Goal: Navigation & Orientation: Find specific page/section

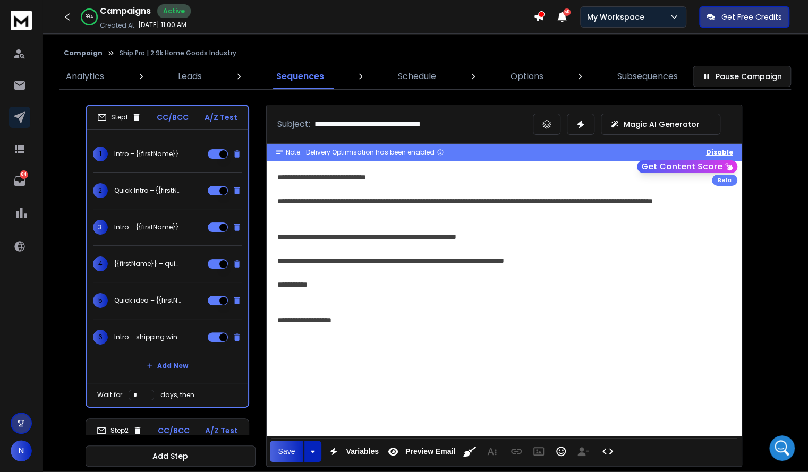
click at [667, 12] on div "My Workspace" at bounding box center [633, 17] width 92 height 11
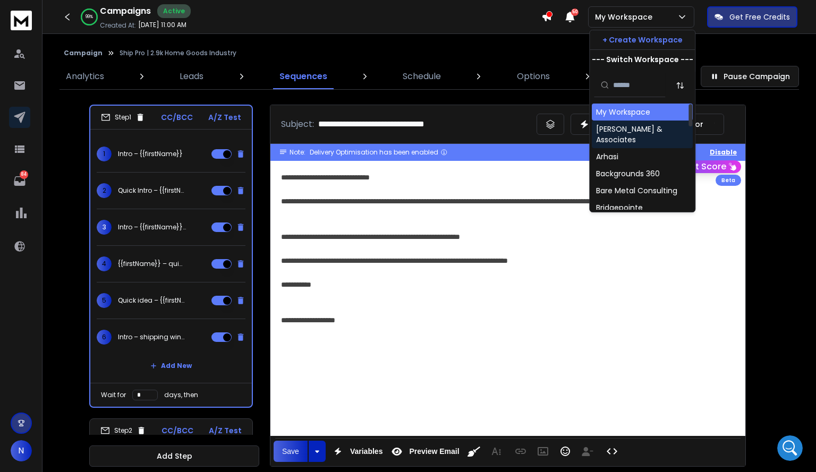
drag, startPoint x: 599, startPoint y: 127, endPoint x: 659, endPoint y: 132, distance: 59.7
click at [659, 132] on div "[PERSON_NAME] & Associates" at bounding box center [642, 134] width 92 height 21
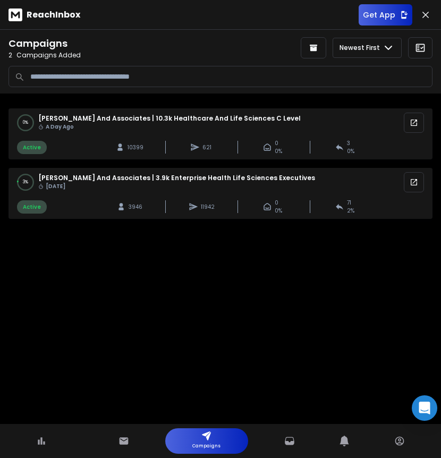
click at [440, 69] on div "Campaigns 2 Campaigns Added Newest First" at bounding box center [220, 62] width 441 height 64
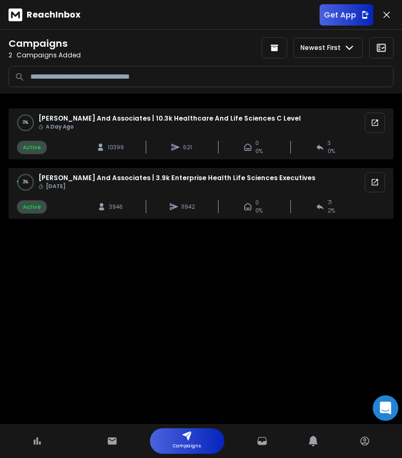
click at [330, 42] on button "Newest First" at bounding box center [327, 48] width 69 height 20
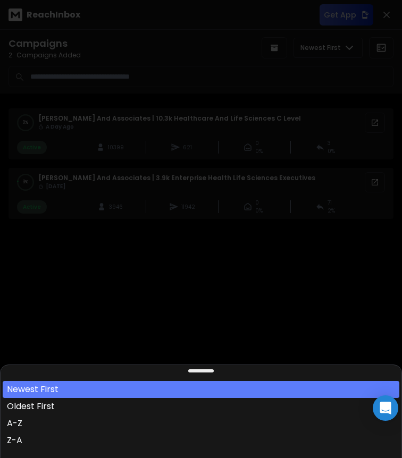
click at [229, 323] on div at bounding box center [201, 229] width 402 height 458
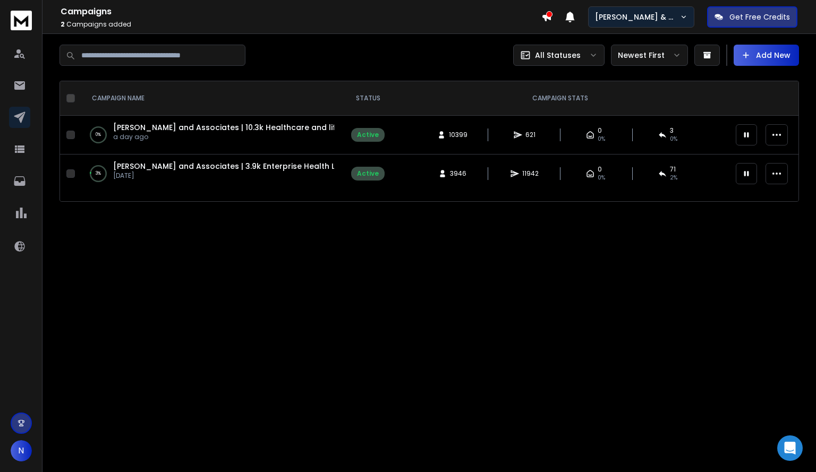
click at [673, 16] on p "[PERSON_NAME] & Associates" at bounding box center [637, 17] width 85 height 11
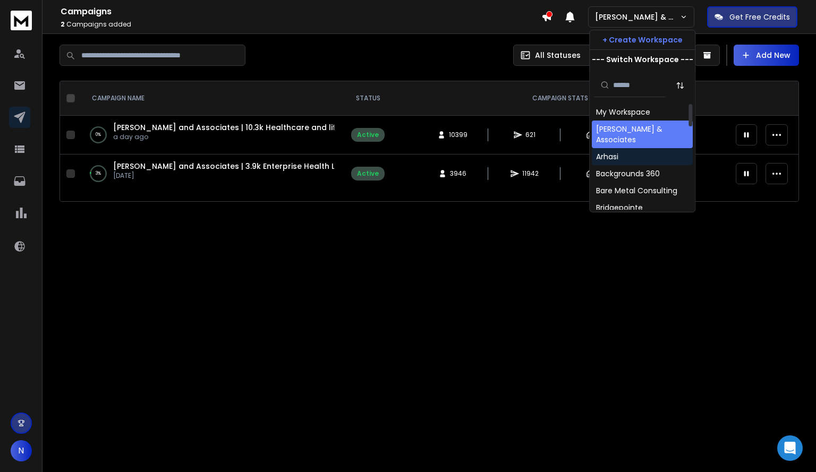
click at [642, 153] on div "Arhasi" at bounding box center [642, 156] width 101 height 17
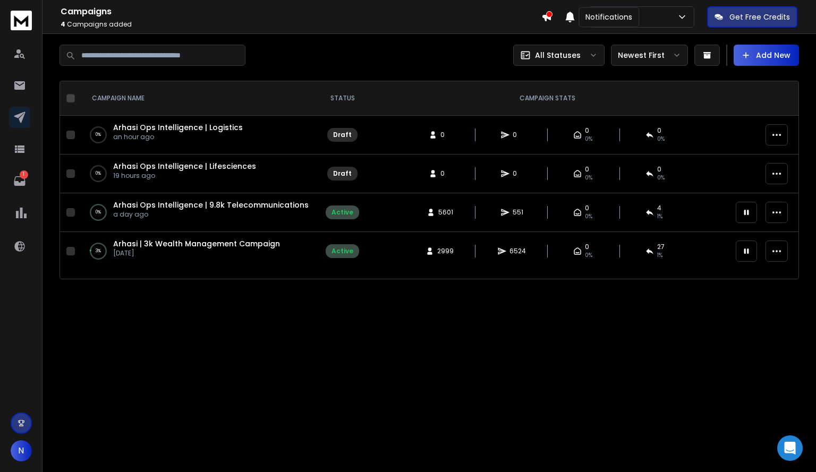
click at [603, 22] on div "Notifications" at bounding box center [608, 17] width 61 height 20
click at [673, 27] on button "Arhasi" at bounding box center [641, 16] width 106 height 21
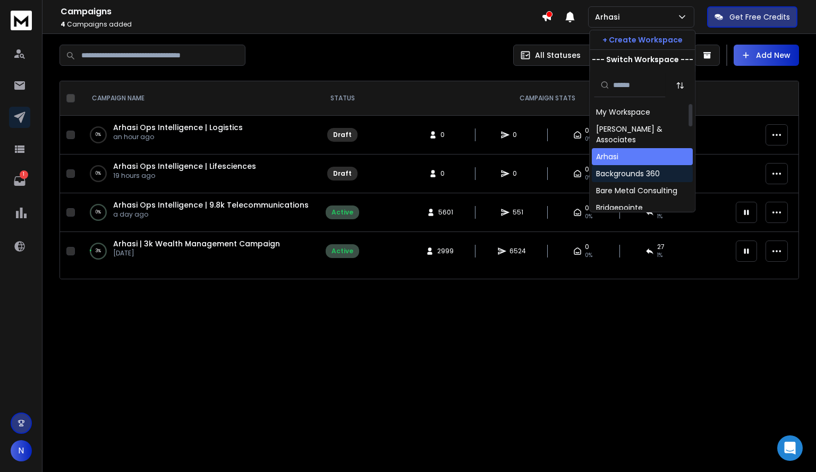
click at [636, 172] on div "Backgrounds 360" at bounding box center [628, 173] width 64 height 11
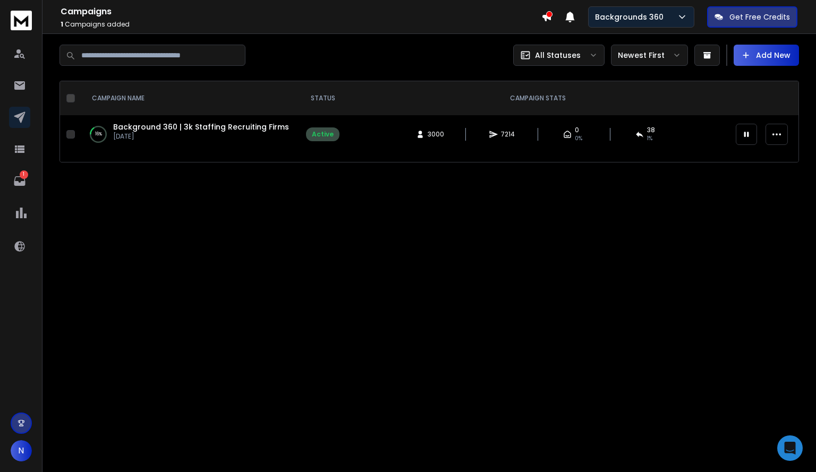
click at [636, 20] on p "Backgrounds 360" at bounding box center [631, 17] width 73 height 11
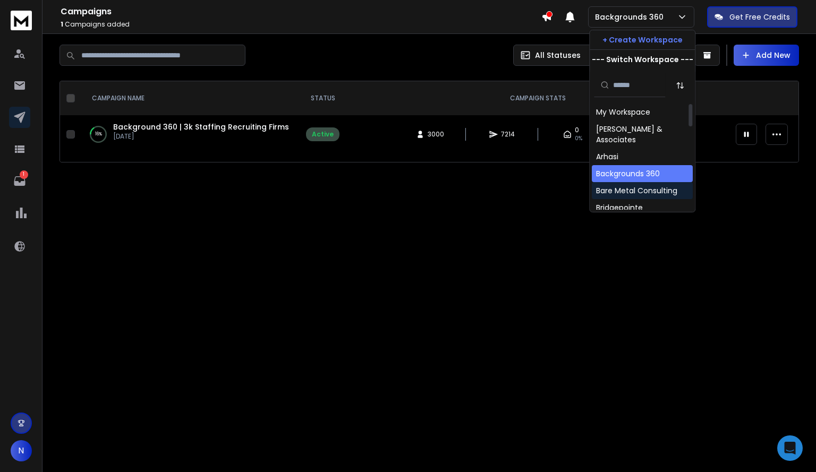
click at [623, 186] on div "Bare Metal Consulting" at bounding box center [636, 190] width 81 height 11
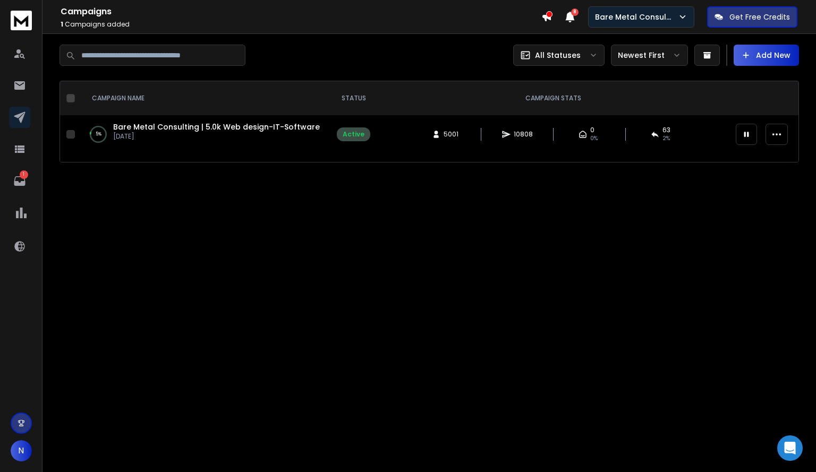
click at [668, 23] on button "Bare Metal Consulting" at bounding box center [641, 16] width 106 height 21
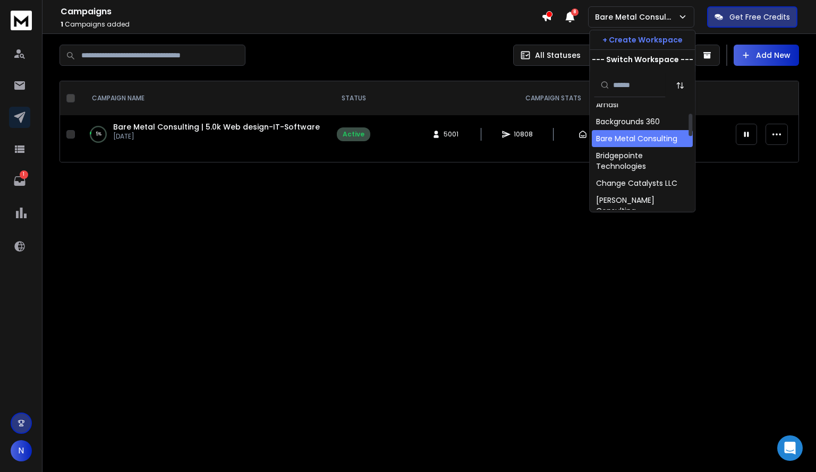
scroll to position [55, 0]
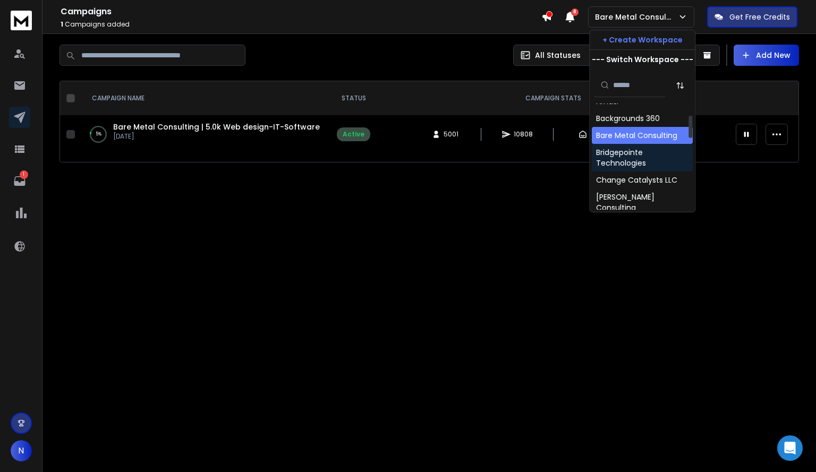
click at [659, 160] on div "Bridgepointe Technologies" at bounding box center [642, 157] width 92 height 21
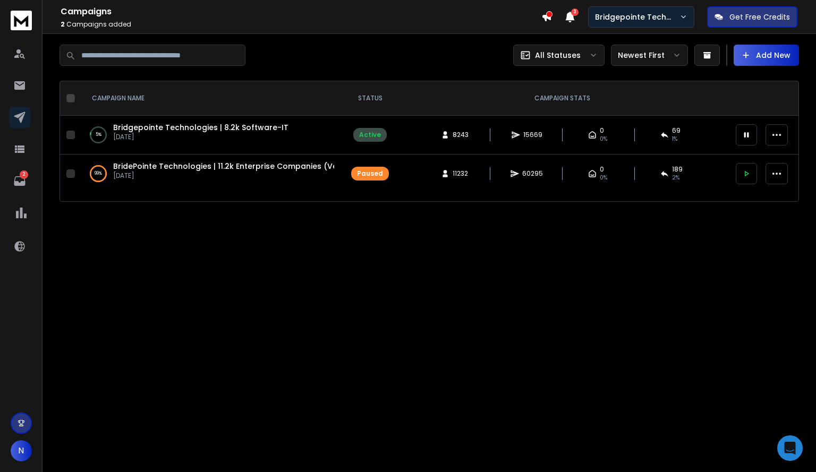
click at [607, 17] on p "Bridgepointe Technologies" at bounding box center [637, 17] width 84 height 11
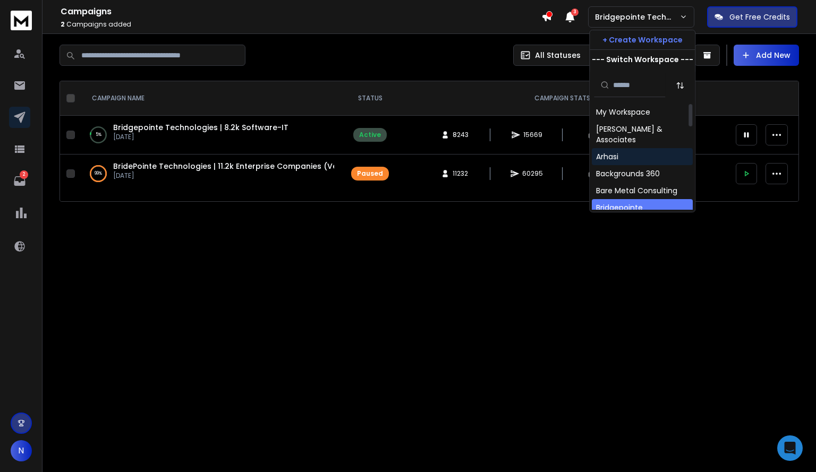
click at [303, 241] on div "Your warmest leads are on your site – Turn visits into conversations Reach Out …" at bounding box center [408, 236] width 816 height 472
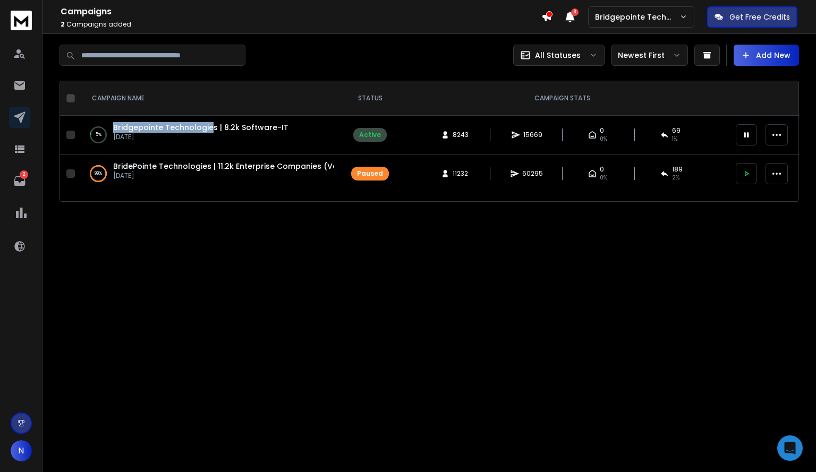
drag, startPoint x: 110, startPoint y: 121, endPoint x: 208, endPoint y: 123, distance: 97.8
click at [208, 123] on td "5 % Bridgepointe Technologies | 8.2k Software-IT [DATE]" at bounding box center [212, 135] width 266 height 39
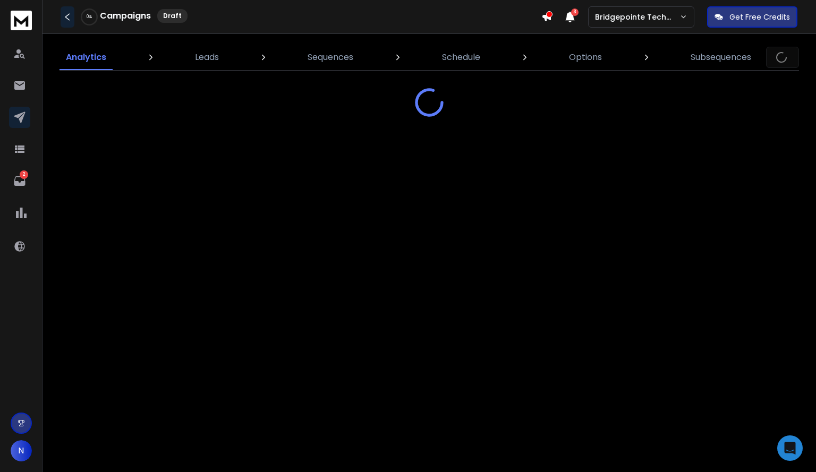
click at [67, 12] on icon at bounding box center [68, 17] width 10 height 10
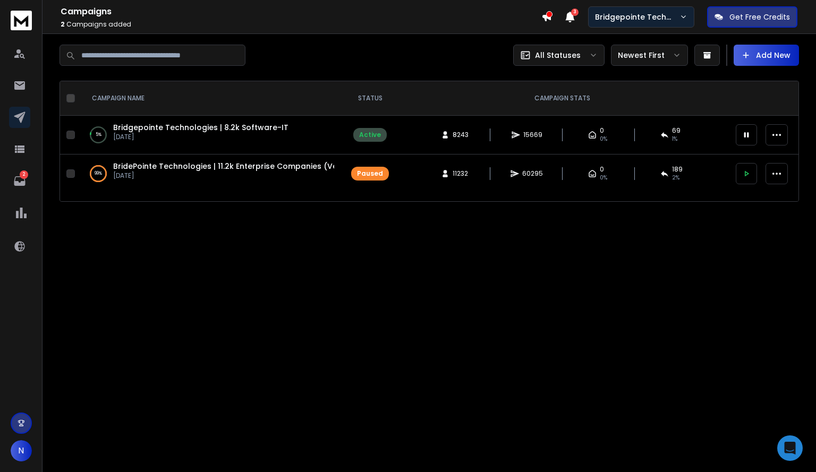
click at [601, 13] on p "Bridgepointe Technologies" at bounding box center [637, 17] width 84 height 11
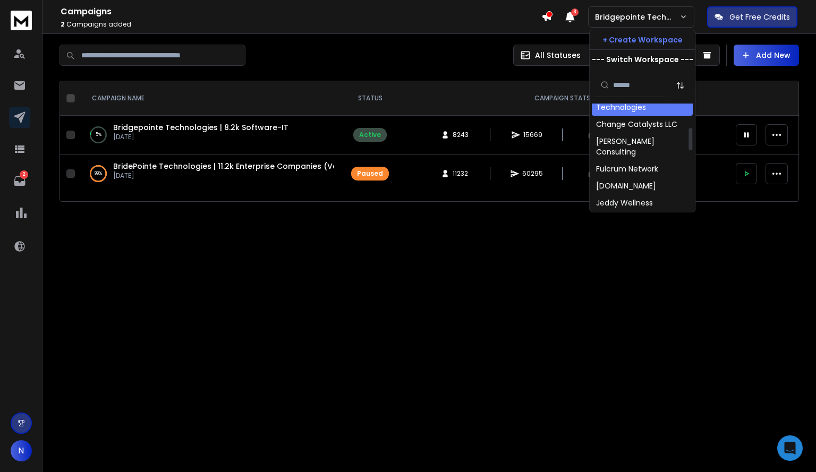
scroll to position [120, 0]
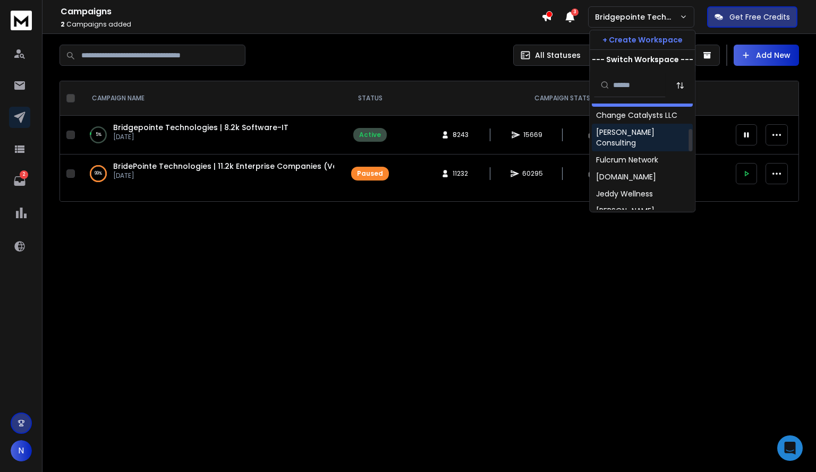
click at [646, 133] on div "[PERSON_NAME] Consulting" at bounding box center [642, 137] width 92 height 21
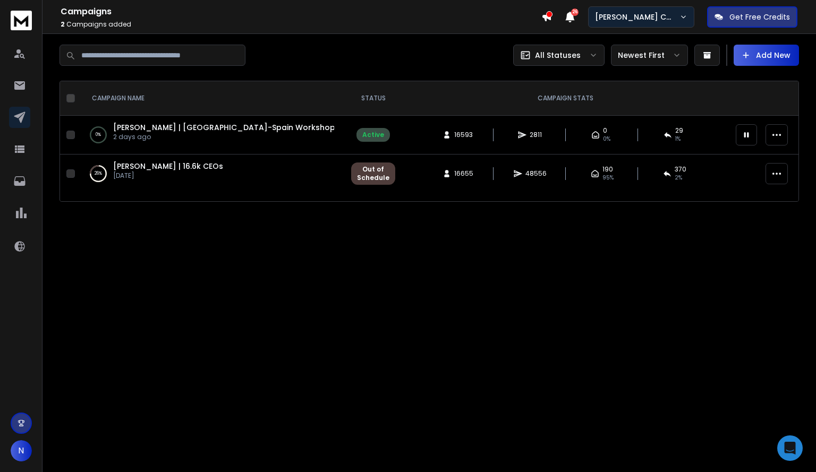
click at [654, 6] on button "[PERSON_NAME] Consulting" at bounding box center [641, 16] width 106 height 21
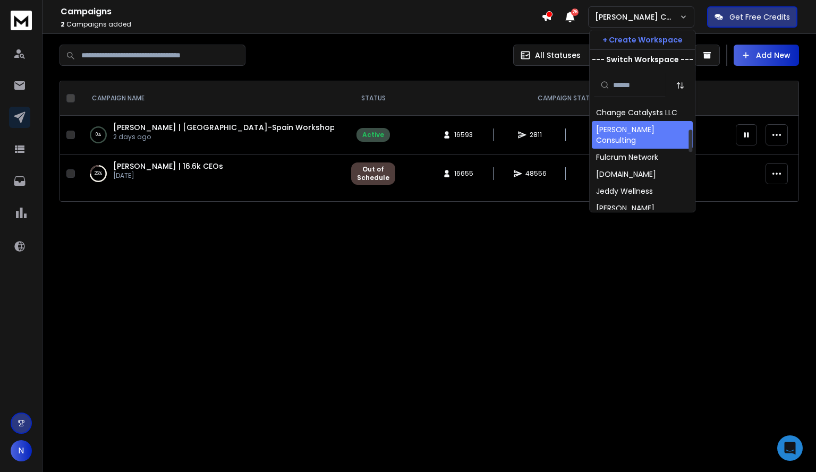
scroll to position [123, 0]
click at [628, 159] on div "Fulcrum Network" at bounding box center [627, 156] width 62 height 11
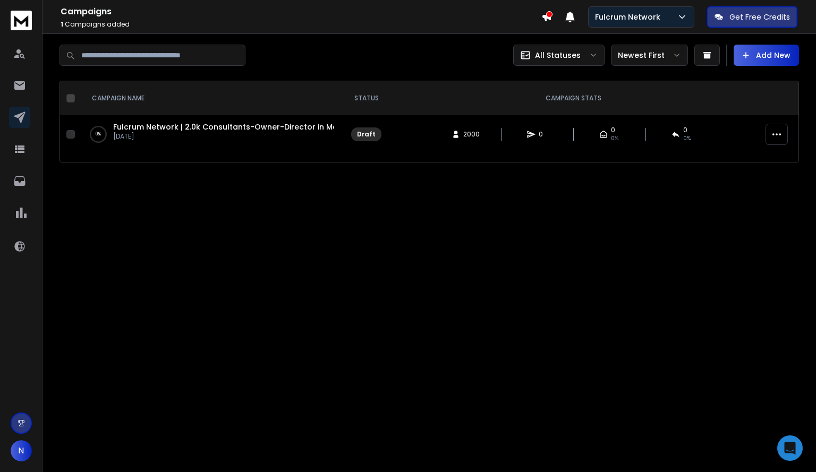
click at [655, 14] on p "Fulcrum Network" at bounding box center [630, 17] width 70 height 11
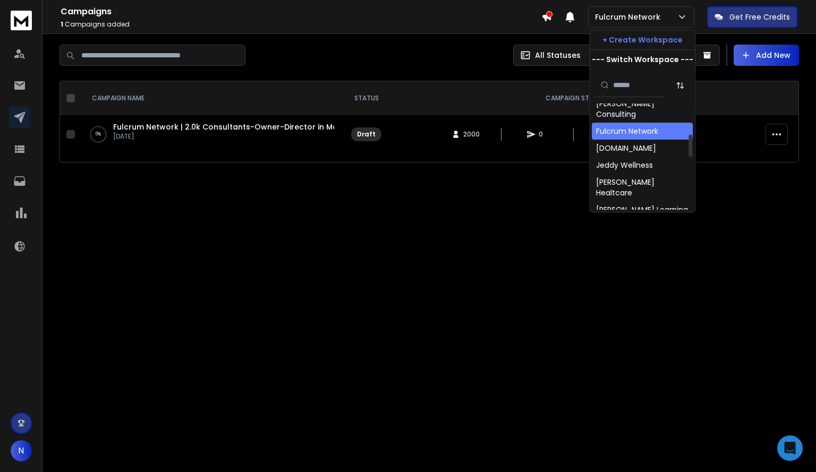
scroll to position [147, 0]
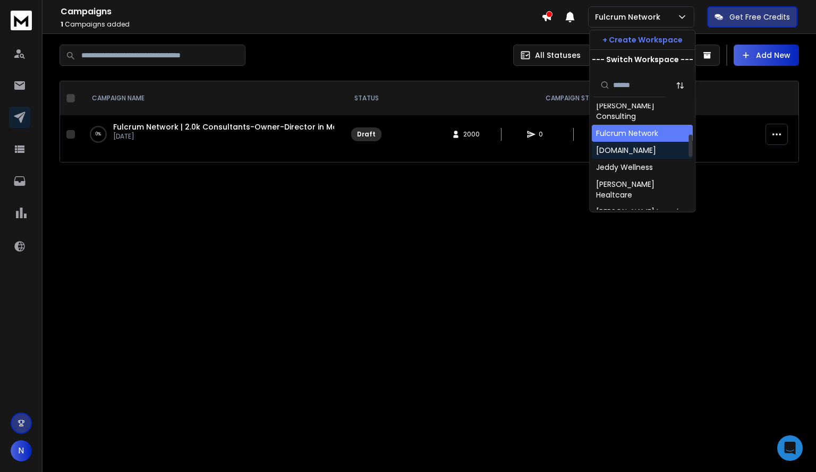
click at [629, 155] on div "[DOMAIN_NAME]" at bounding box center [626, 150] width 60 height 11
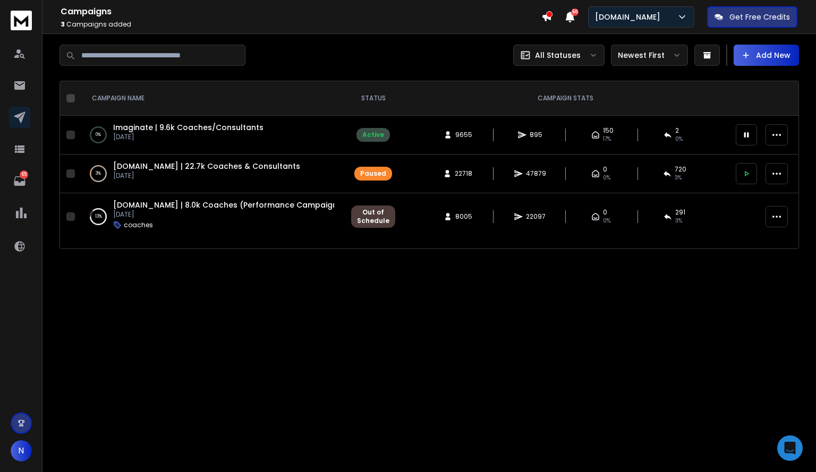
click at [664, 13] on div "[DOMAIN_NAME]" at bounding box center [641, 17] width 92 height 11
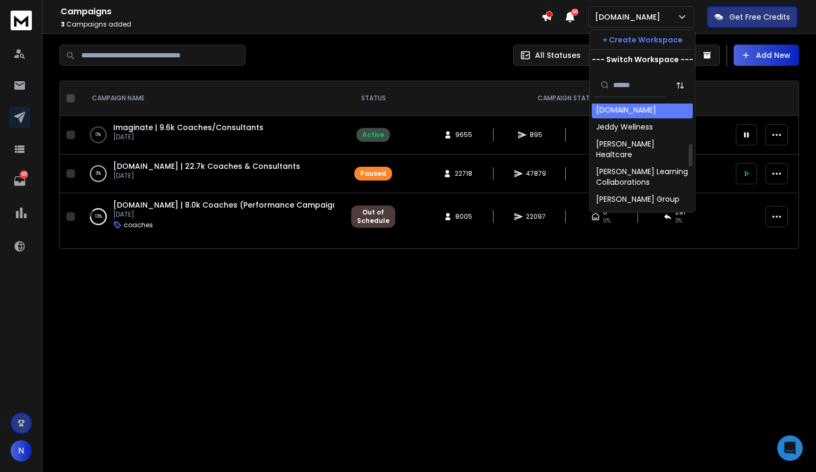
scroll to position [194, 0]
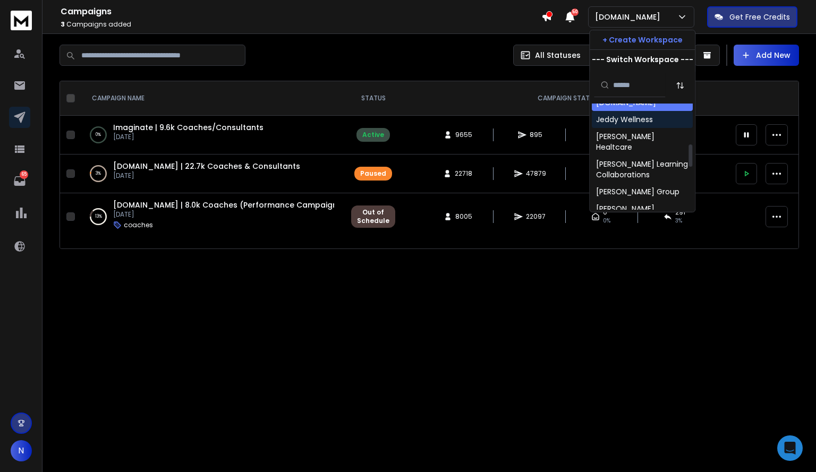
click at [638, 120] on div "Jeddy Wellness" at bounding box center [624, 119] width 57 height 11
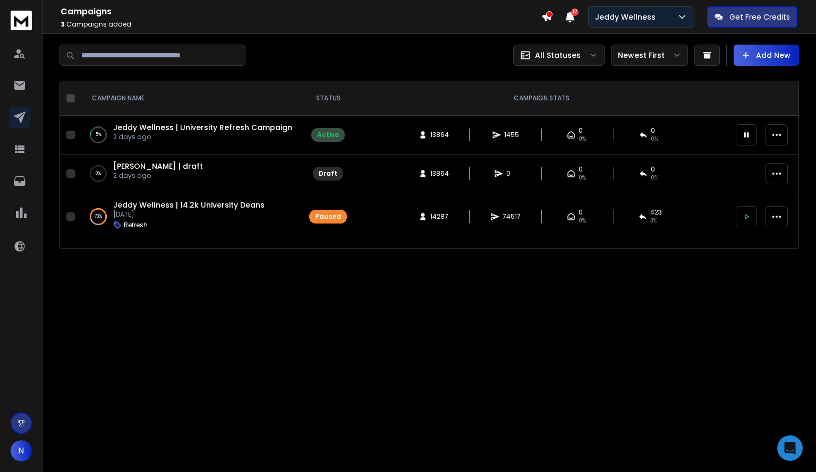
click at [661, 14] on div "Jeddy Wellness" at bounding box center [641, 17] width 92 height 11
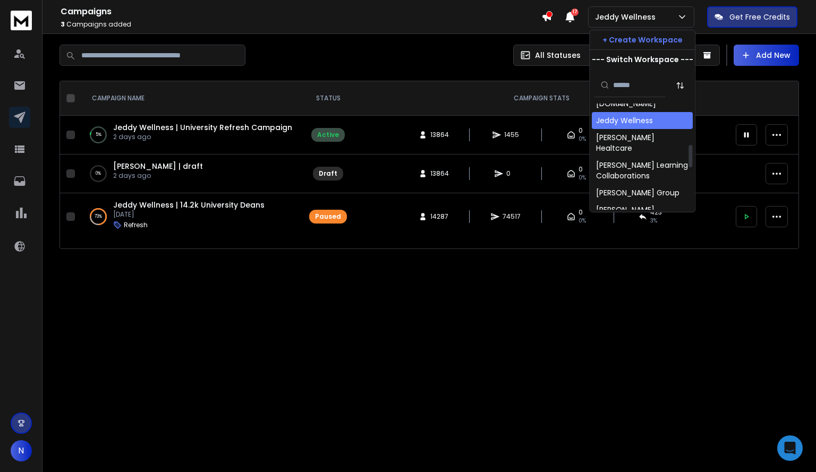
scroll to position [187, 0]
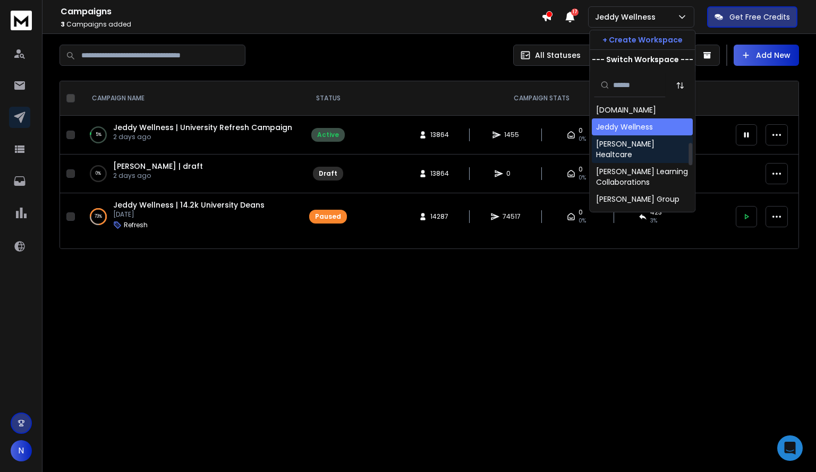
click at [639, 142] on div "[PERSON_NAME] Healtcare" at bounding box center [642, 149] width 92 height 21
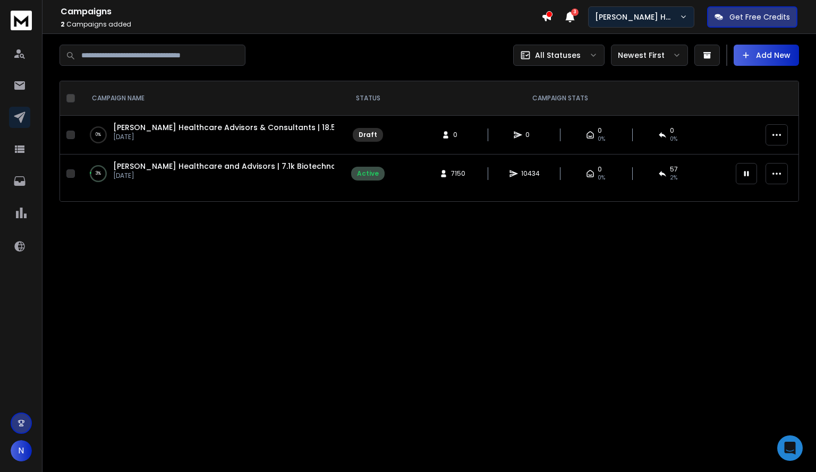
click at [637, 26] on button "[PERSON_NAME] Healtcare" at bounding box center [641, 16] width 106 height 21
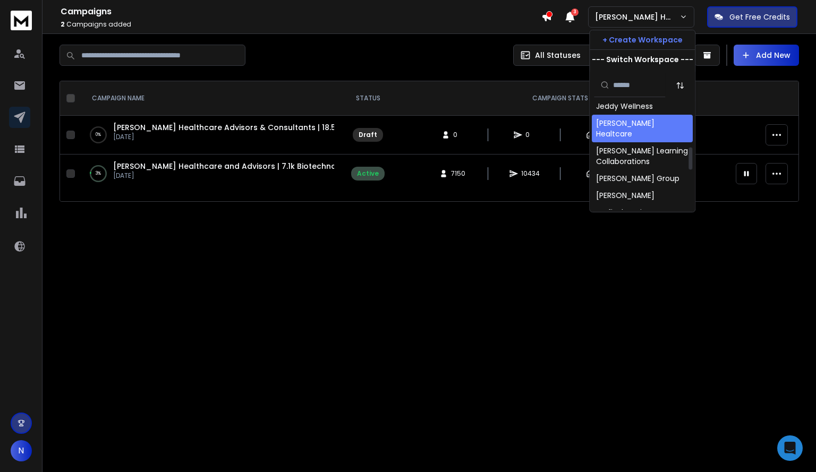
scroll to position [207, 0]
click at [634, 151] on div "[PERSON_NAME] Learning Collaborations" at bounding box center [642, 156] width 92 height 21
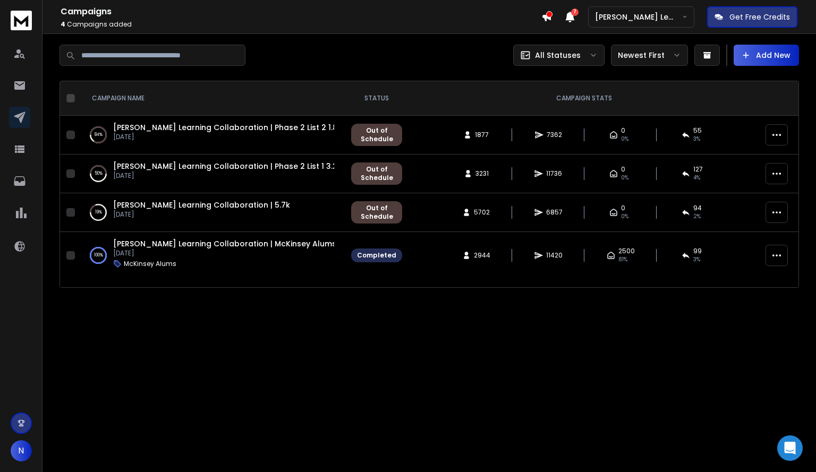
click at [676, 1] on div "Campaigns 4 Campaigns added 7 Lynn Learning Collaborations Get Free Credits" at bounding box center [408, 17] width 816 height 34
click at [675, 4] on div "Campaigns 4 Campaigns added 7 Lynn Learning Collaborations Get Free Credits" at bounding box center [408, 17] width 816 height 34
click at [673, 9] on button "[PERSON_NAME] Learning Collaborations" at bounding box center [641, 16] width 106 height 21
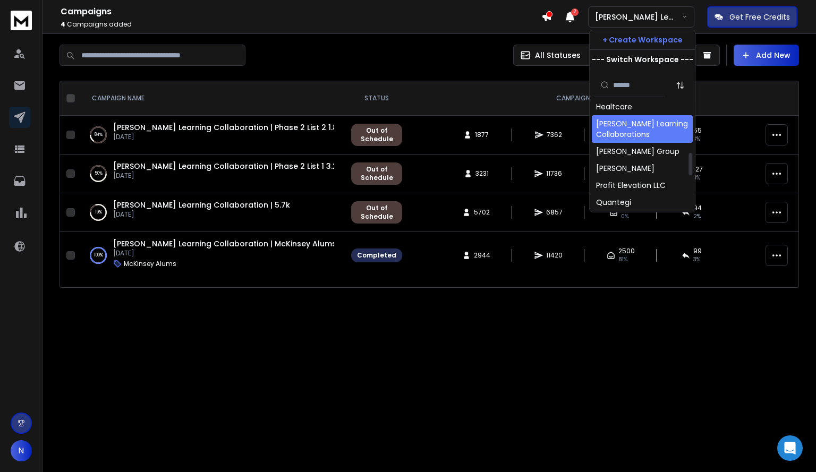
scroll to position [235, 0]
click at [645, 130] on div "[PERSON_NAME] Learning Collaborations" at bounding box center [642, 129] width 101 height 28
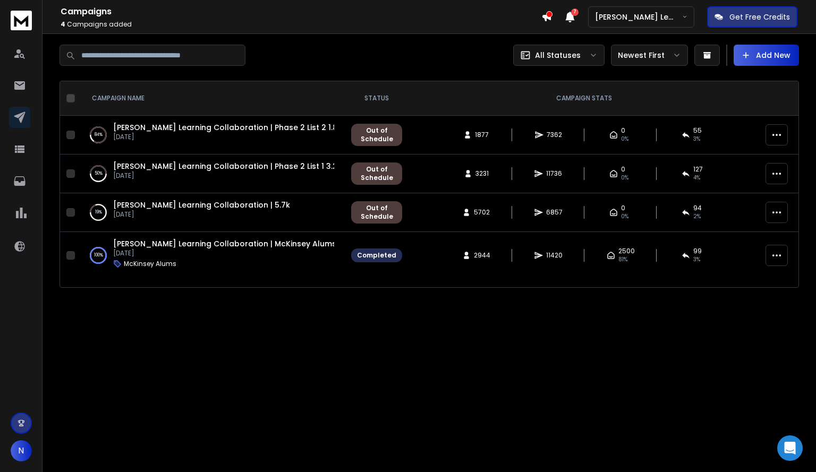
click at [649, 21] on p "[PERSON_NAME] Learning Collaborations" at bounding box center [638, 17] width 87 height 11
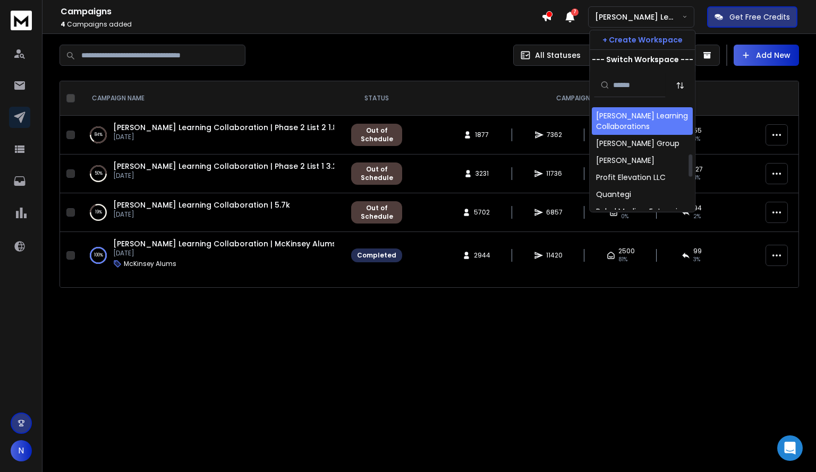
scroll to position [242, 0]
click at [633, 139] on div "[PERSON_NAME] Group" at bounding box center [637, 144] width 83 height 11
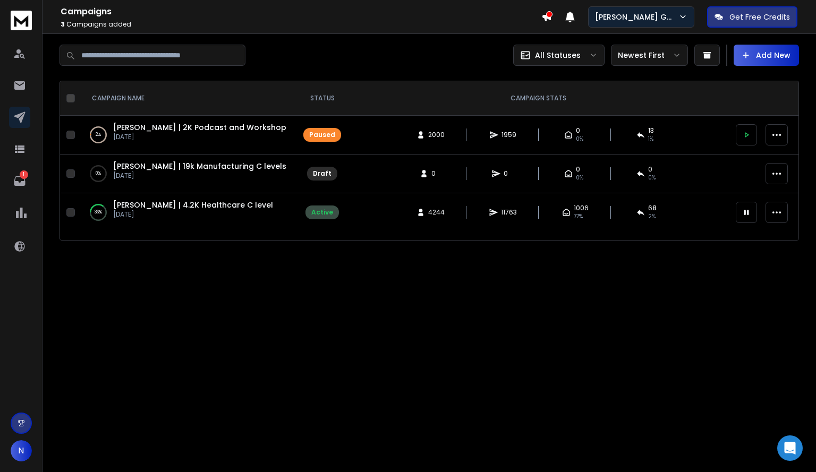
click at [638, 16] on p "[PERSON_NAME] Group" at bounding box center [636, 17] width 83 height 11
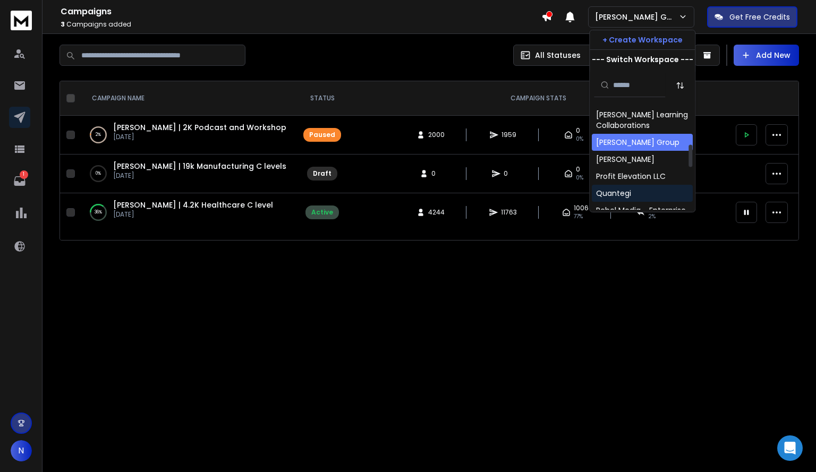
scroll to position [264, 0]
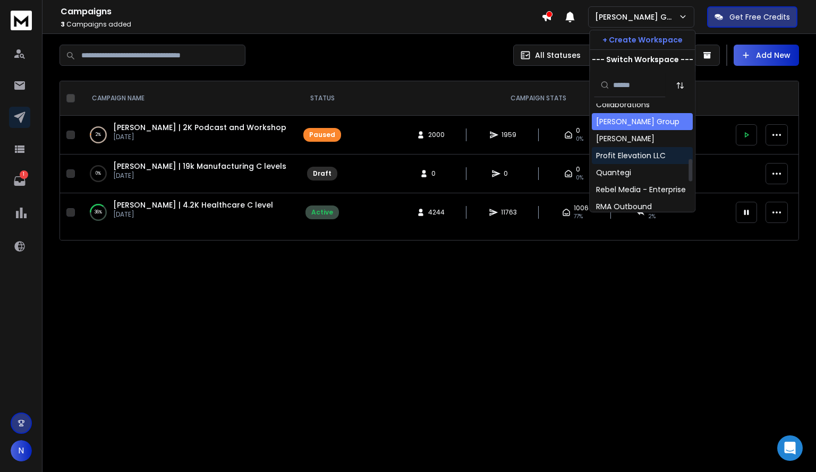
click at [645, 152] on div "Profit Elevation LLC" at bounding box center [631, 155] width 70 height 11
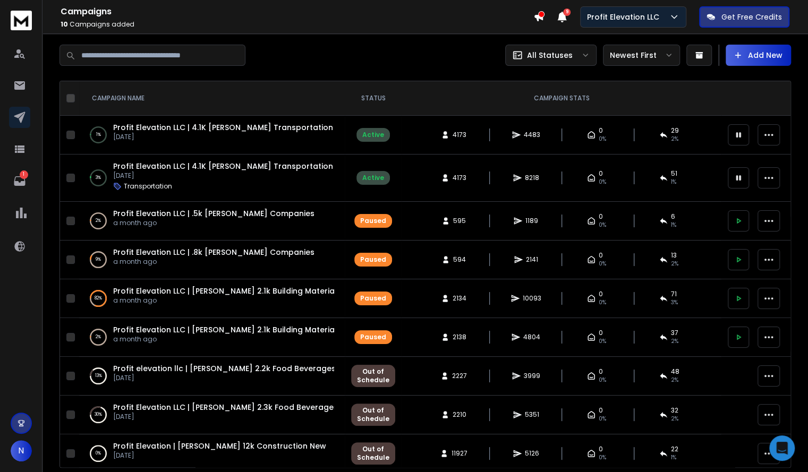
click at [650, 8] on button "Profit Elevation LLC" at bounding box center [633, 16] width 106 height 21
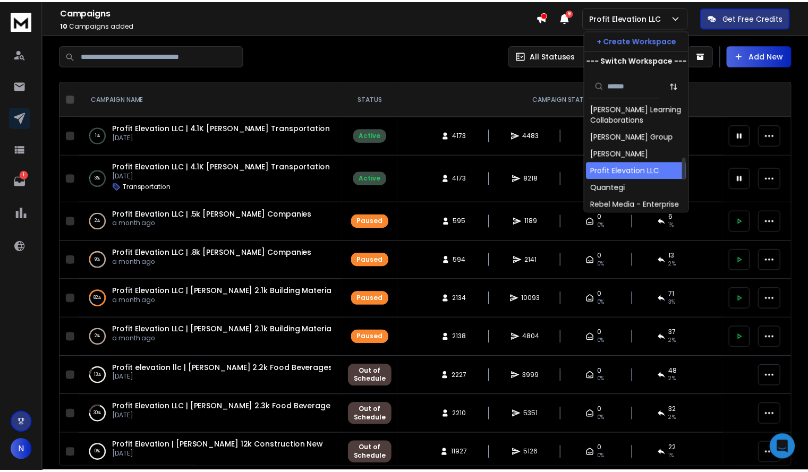
scroll to position [260, 0]
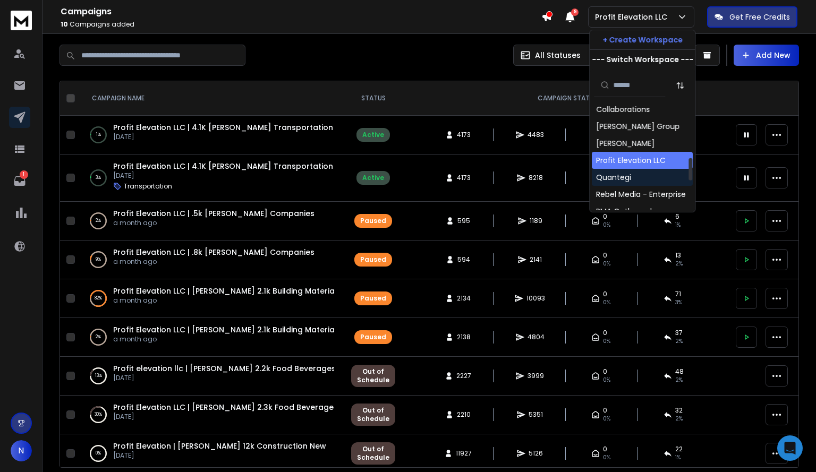
click at [627, 173] on div "Quantegi" at bounding box center [613, 177] width 35 height 11
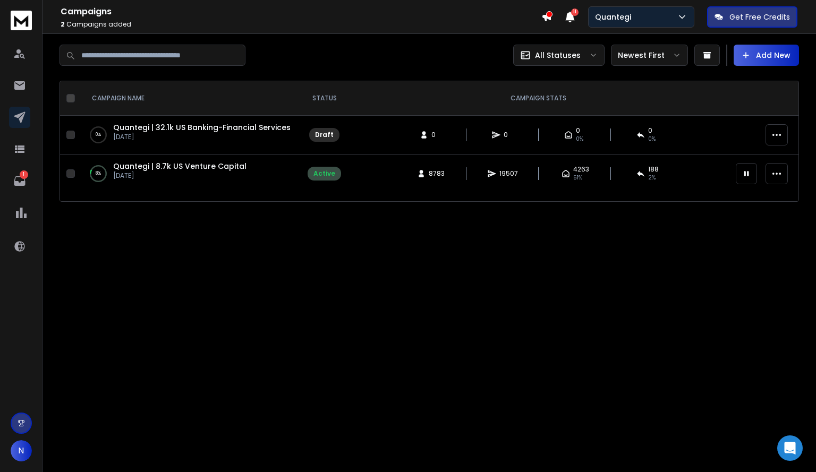
click at [663, 20] on div "Quantegi" at bounding box center [641, 17] width 92 height 11
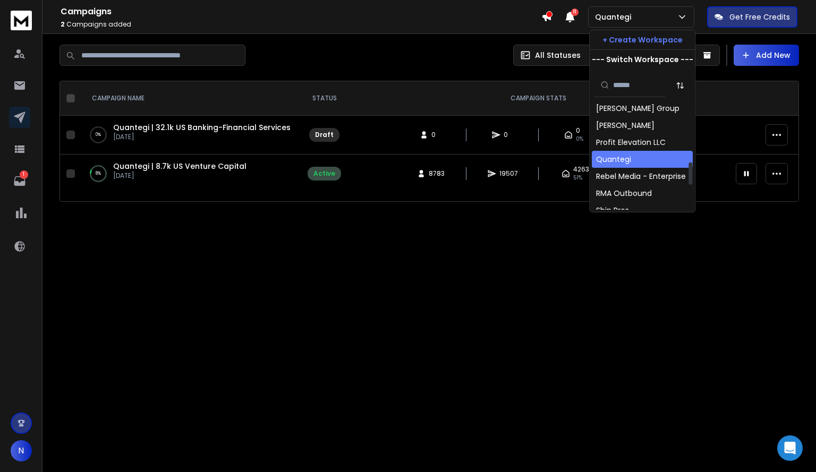
scroll to position [281, 0]
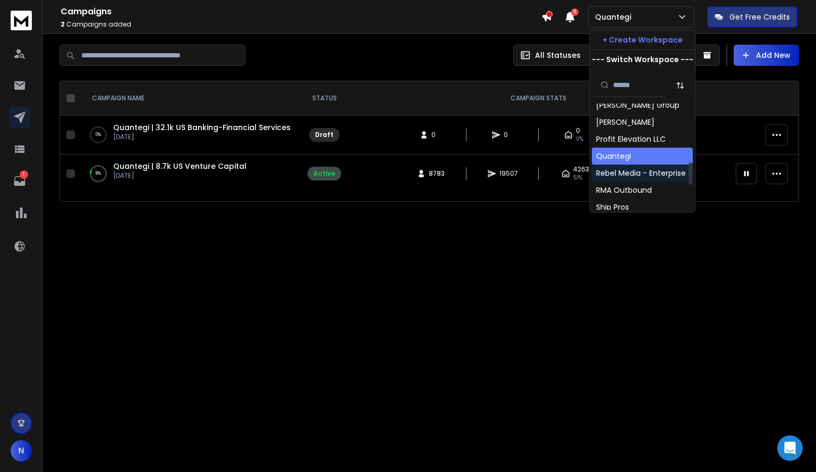
click at [635, 168] on div "Rebel Media - Enterprise" at bounding box center [641, 173] width 90 height 11
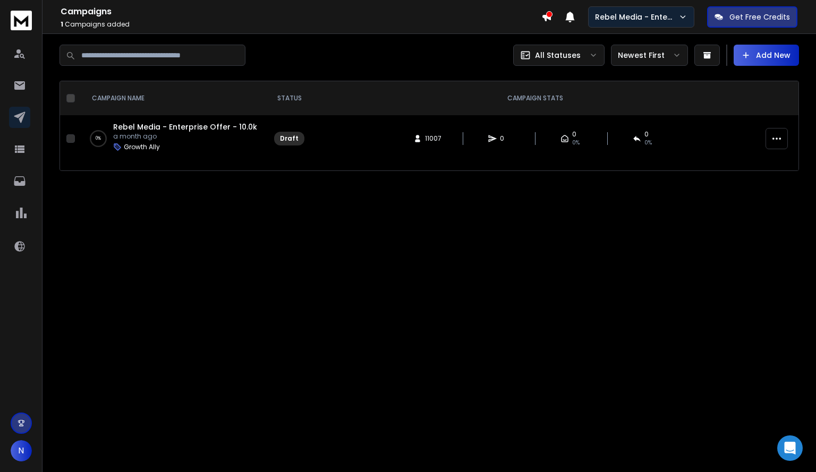
click at [670, 15] on p "Rebel Media - Enterprise" at bounding box center [636, 17] width 83 height 11
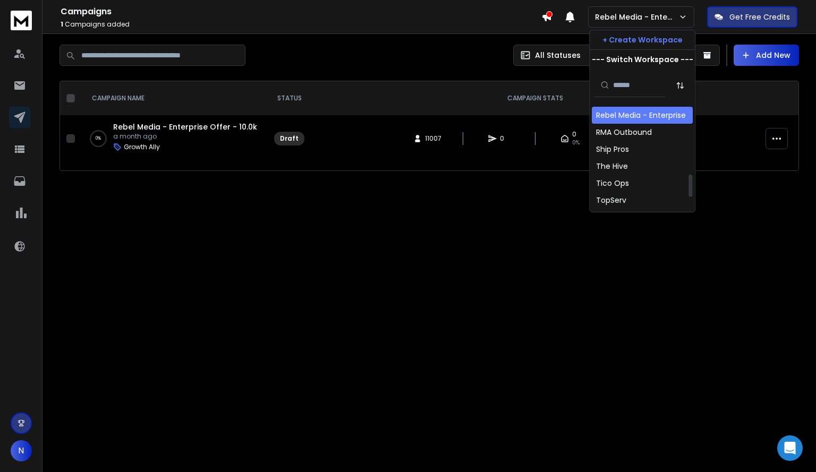
scroll to position [338, 0]
click at [636, 132] on div "RMA Outbound" at bounding box center [624, 132] width 56 height 11
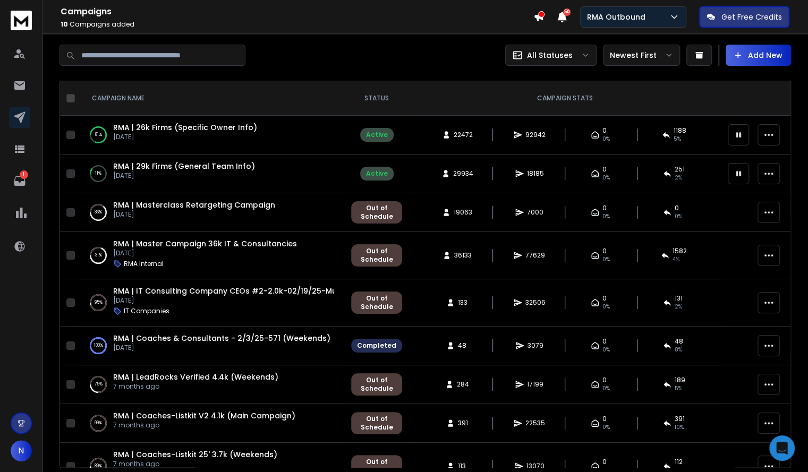
click at [605, 23] on button "RMA Outbound" at bounding box center [633, 16] width 106 height 21
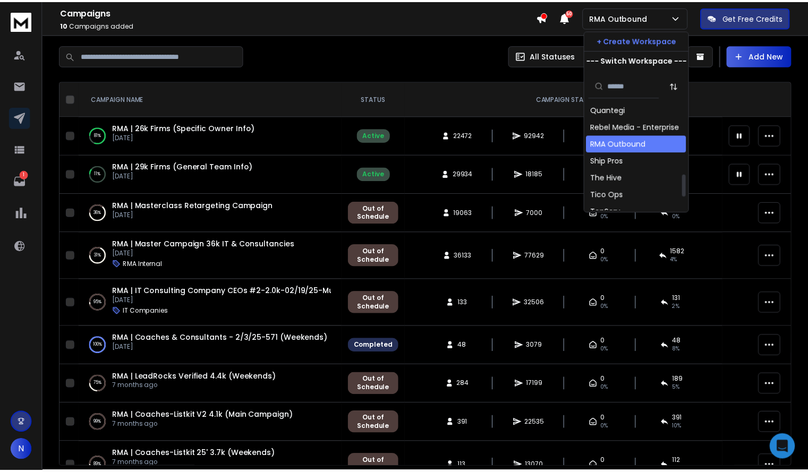
scroll to position [339, 0]
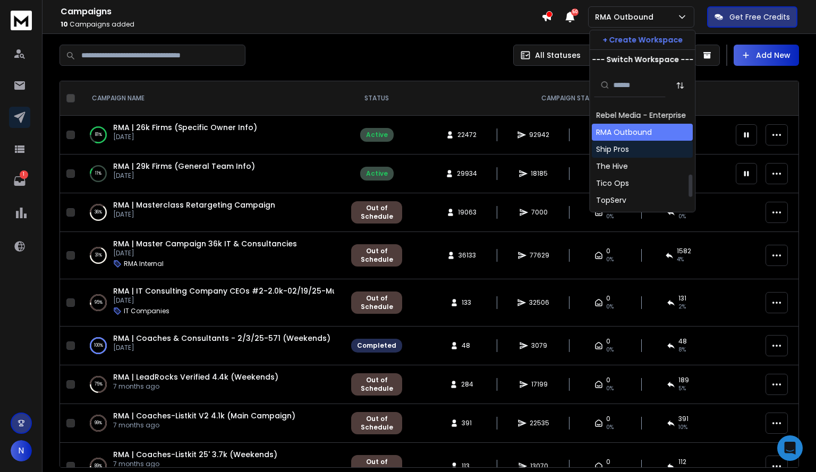
click at [628, 145] on div "Ship Pros" at bounding box center [612, 149] width 33 height 11
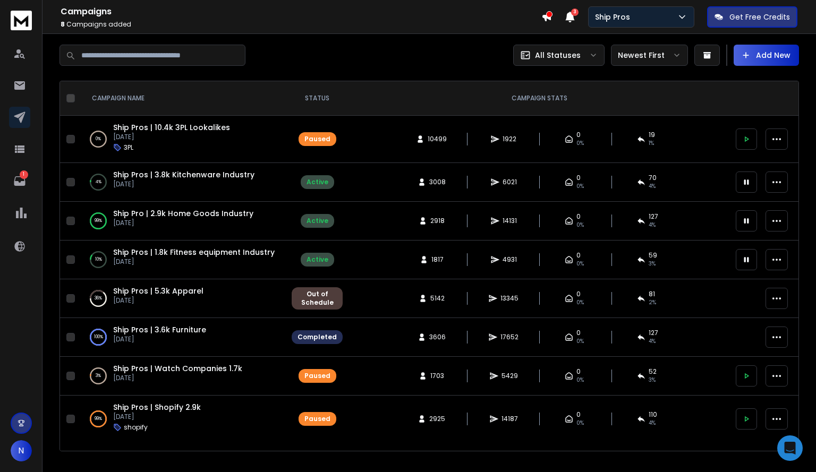
click at [642, 12] on div "Ship Pros" at bounding box center [641, 17] width 92 height 11
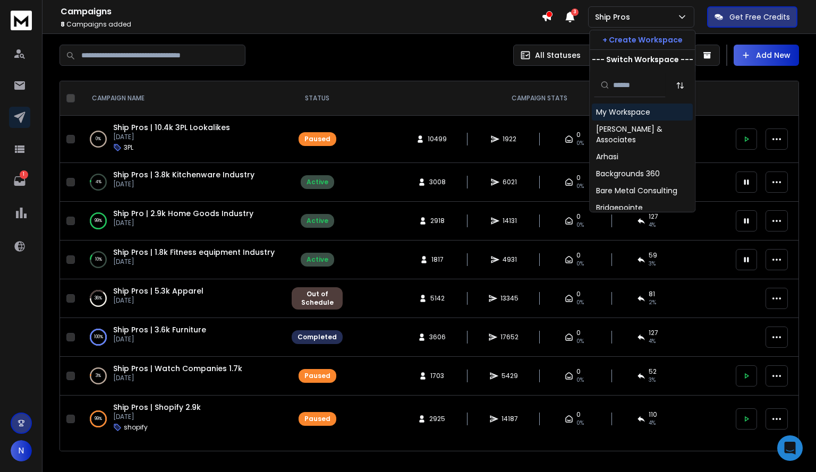
click at [432, 57] on div "Campaigns 8 Campaigns Added All Statuses Newest First Add New" at bounding box center [614, 55] width 370 height 21
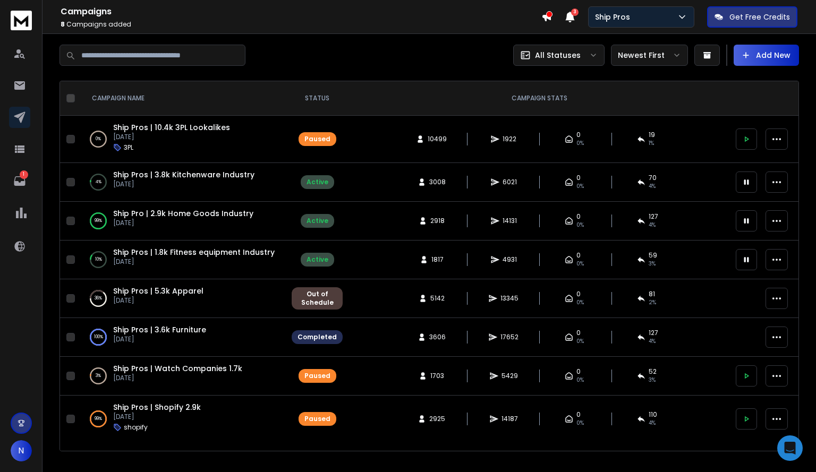
click at [615, 19] on p "Ship Pros" at bounding box center [614, 17] width 39 height 11
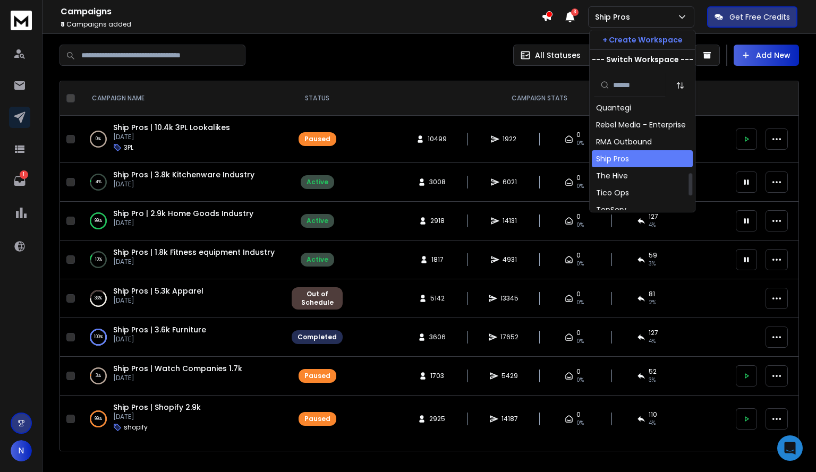
scroll to position [346, 0]
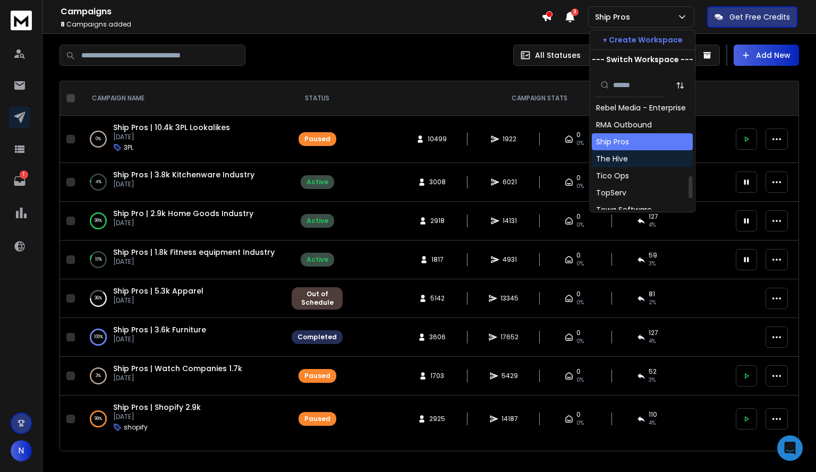
click at [628, 159] on div "The Hive" at bounding box center [642, 158] width 101 height 17
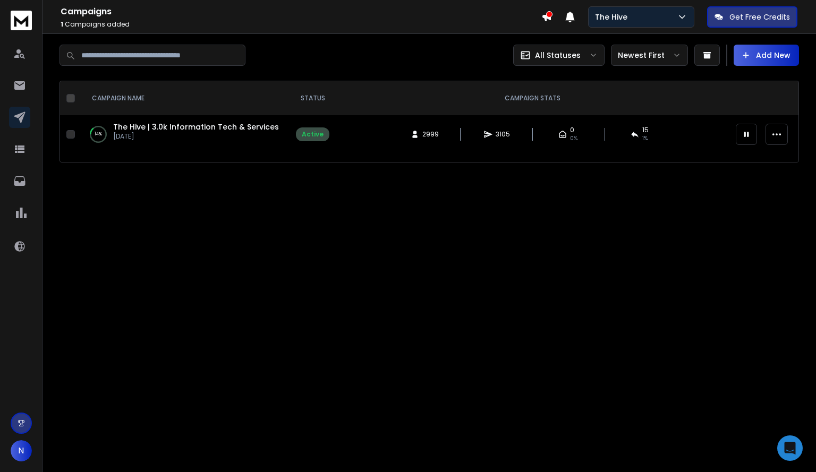
click at [662, 21] on div "The Hive" at bounding box center [641, 17] width 92 height 11
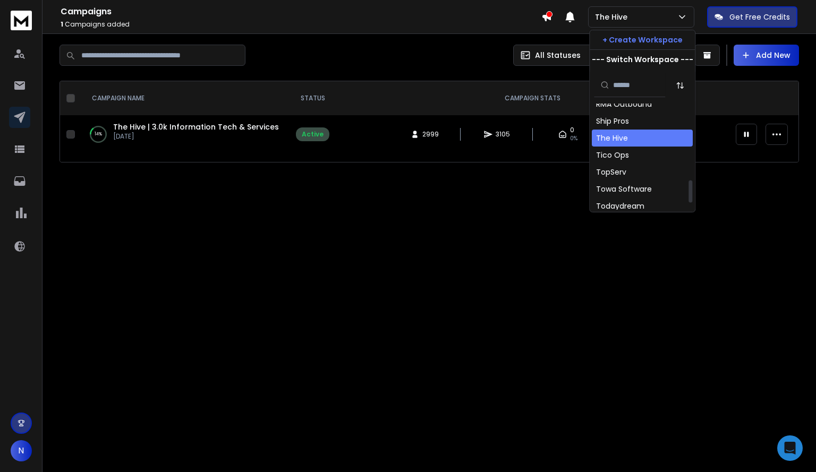
scroll to position [366, 0]
click at [646, 153] on div "Tico Ops" at bounding box center [642, 155] width 101 height 17
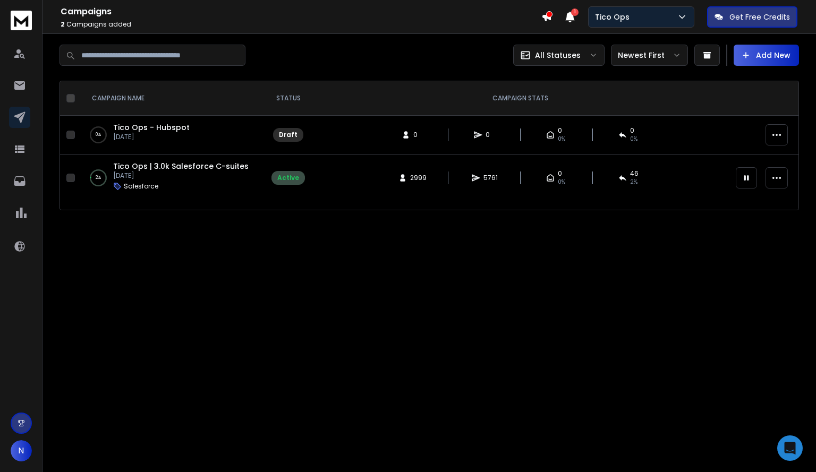
click at [601, 14] on p "Tico Ops" at bounding box center [614, 17] width 39 height 11
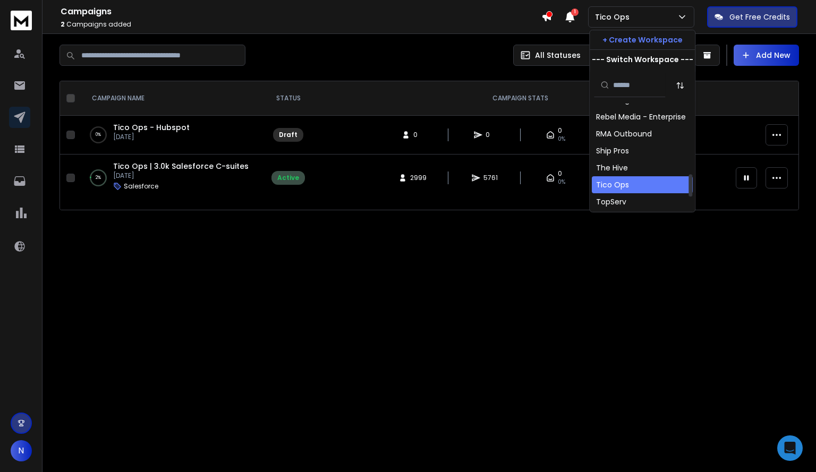
scroll to position [399, 0]
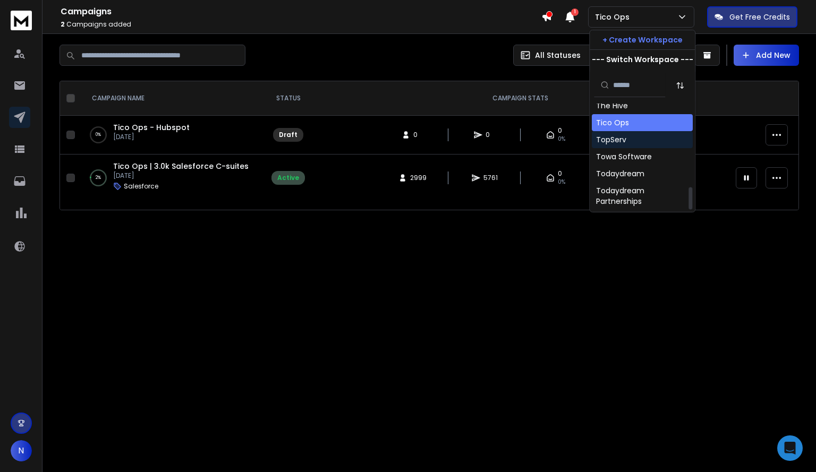
click at [627, 135] on div "TopServ" at bounding box center [642, 139] width 101 height 17
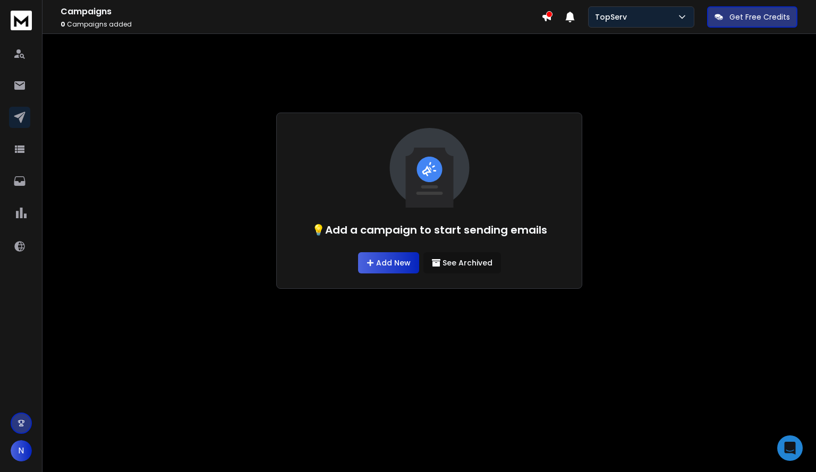
click at [644, 20] on div "TopServ" at bounding box center [641, 17] width 92 height 11
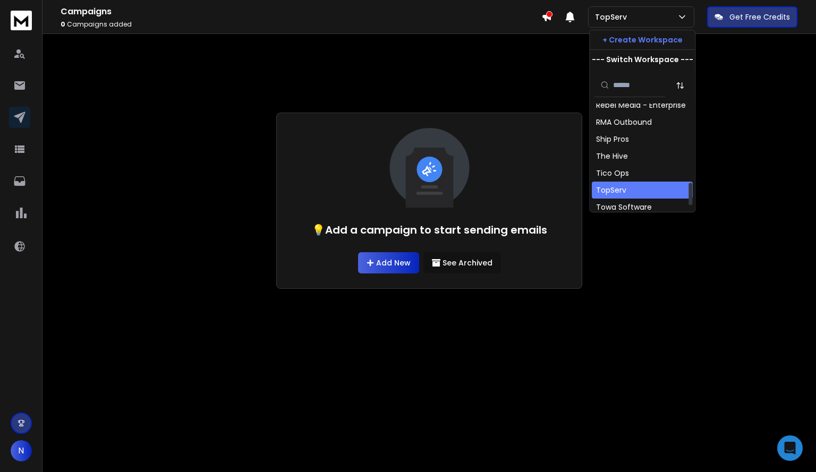
scroll to position [399, 0]
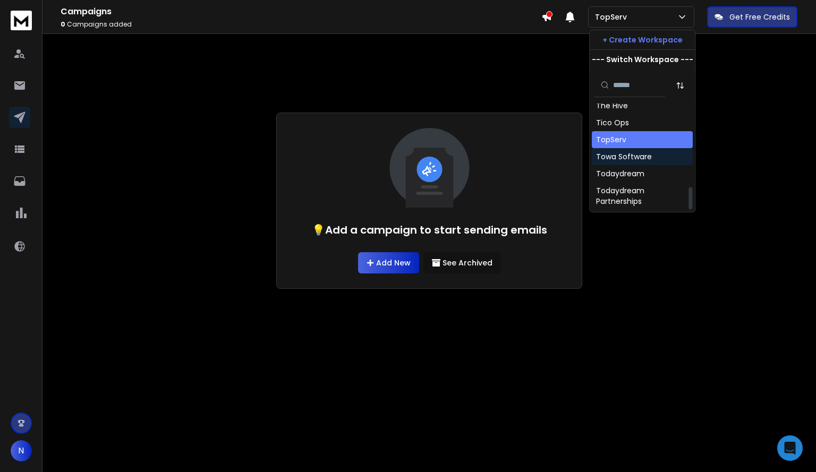
click at [646, 159] on div "Towa Software" at bounding box center [624, 156] width 56 height 11
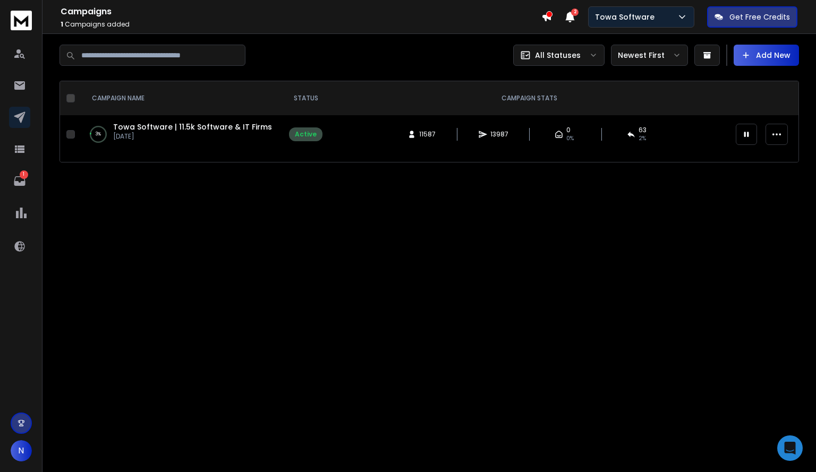
click at [639, 24] on button "Towa Software" at bounding box center [641, 16] width 106 height 21
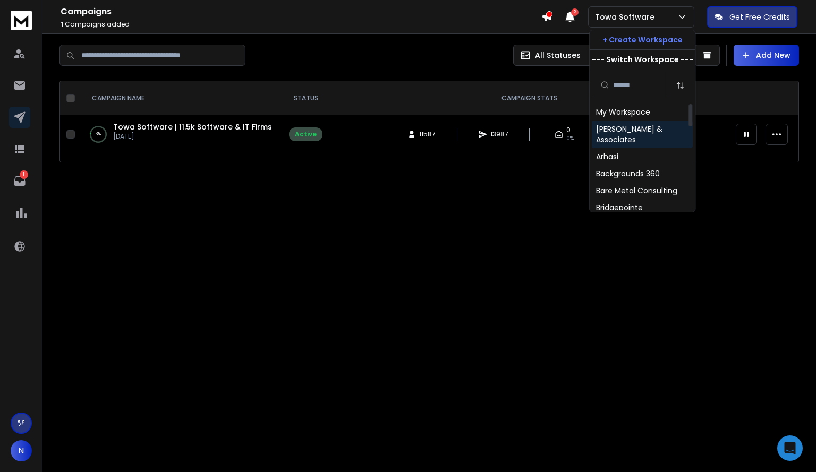
scroll to position [399, 0]
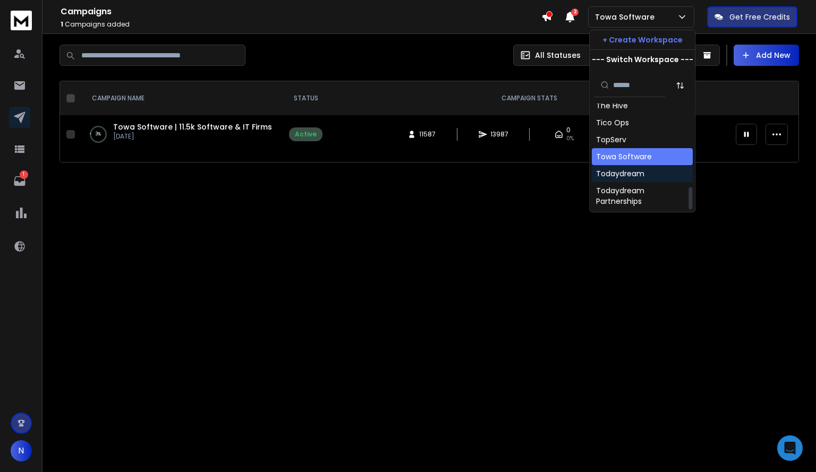
click at [633, 173] on div "Todaydream" at bounding box center [620, 173] width 48 height 11
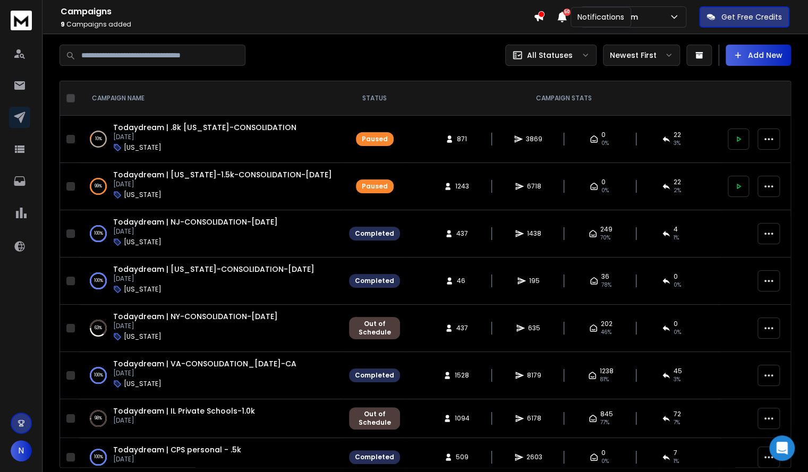
click at [604, 15] on div "Notifications" at bounding box center [600, 17] width 61 height 20
click at [659, 14] on div "Todaydream" at bounding box center [633, 17] width 92 height 11
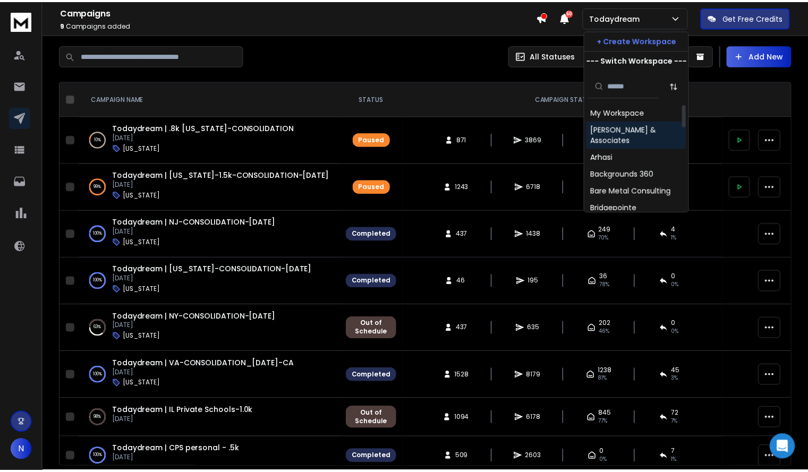
scroll to position [399, 0]
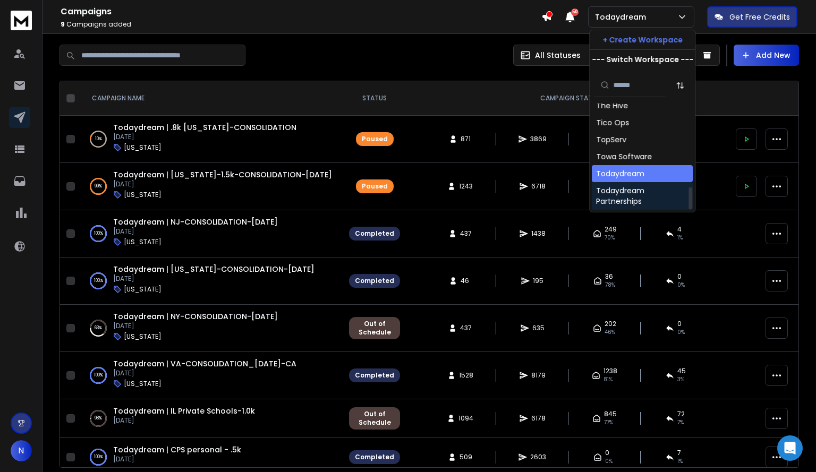
click at [643, 199] on div "Todaydream Partnerships" at bounding box center [642, 195] width 92 height 21
